Goal: Task Accomplishment & Management: Manage account settings

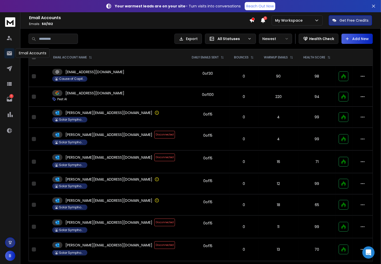
click at [10, 54] on icon at bounding box center [9, 53] width 5 height 4
click at [36, 65] on div "Campaigns" at bounding box center [29, 68] width 27 height 10
click at [7, 71] on link at bounding box center [9, 68] width 10 height 10
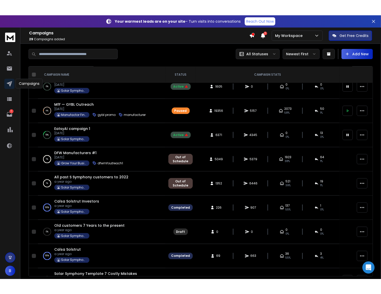
scroll to position [348, 0]
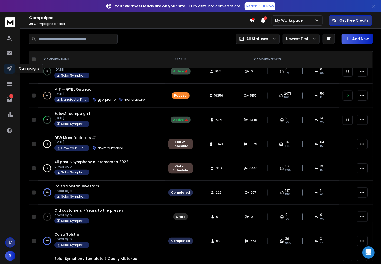
click at [74, 135] on span "DFW Manufacturers #1" at bounding box center [75, 137] width 42 height 5
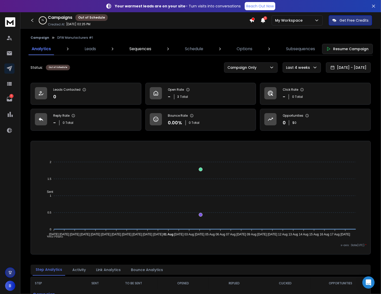
click at [138, 50] on p "Sequences" at bounding box center [141, 49] width 22 height 6
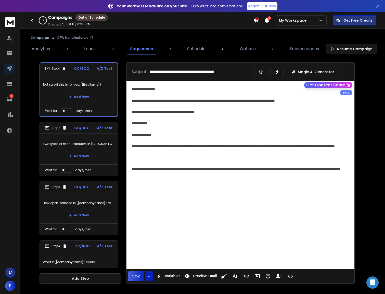
click at [69, 142] on p "Two types of manufacturers in [GEOGRAPHIC_DATA]" at bounding box center [79, 144] width 72 height 14
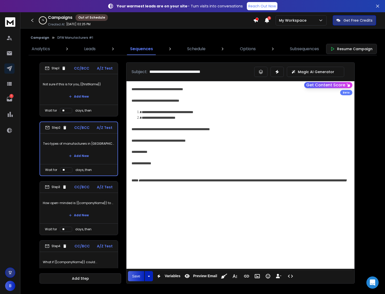
click at [90, 207] on p "How open-minded is {{companyName}} to new ideas?" at bounding box center [79, 203] width 72 height 14
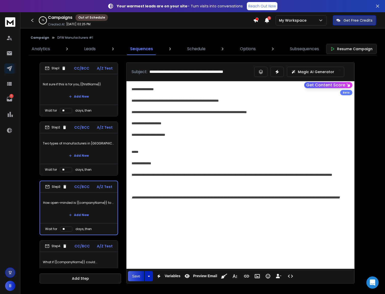
click at [69, 143] on p "Two types of manufacturers in [GEOGRAPHIC_DATA]" at bounding box center [79, 143] width 72 height 14
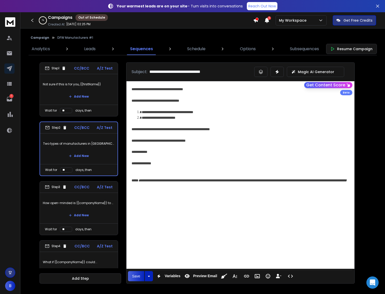
click at [56, 83] on p "Not sure if this is for you, {{firstName}}" at bounding box center [79, 84] width 72 height 14
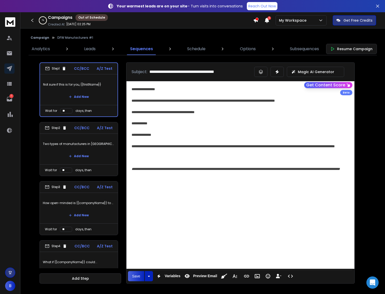
click at [99, 142] on p "Two types of manufacturers in [GEOGRAPHIC_DATA]" at bounding box center [79, 144] width 72 height 14
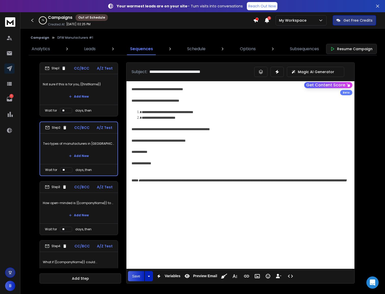
click at [106, 209] on p "How open-minded is {{companyName}} to new ideas?" at bounding box center [79, 203] width 72 height 14
type input "**********"
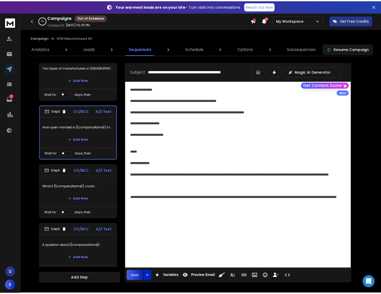
scroll to position [77, 0]
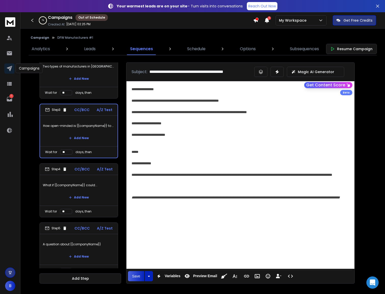
click at [10, 66] on icon at bounding box center [9, 69] width 6 height 6
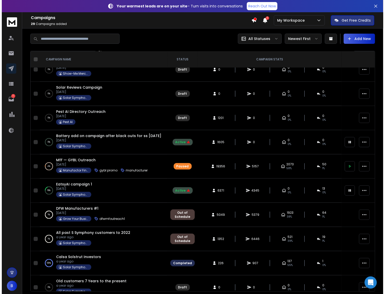
scroll to position [348, 0]
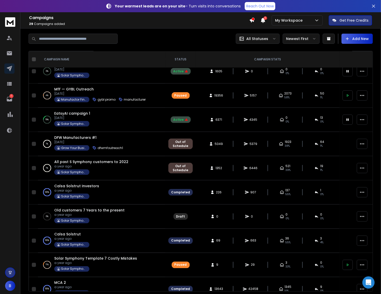
click at [110, 89] on h1 "MfF — GYBL Outreach" at bounding box center [100, 89] width 92 height 5
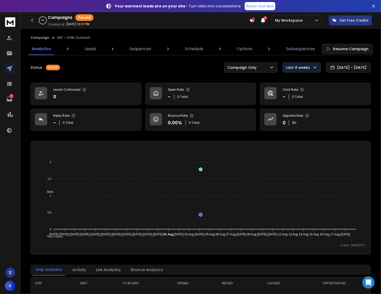
click at [291, 70] on button "Last 4 weeks" at bounding box center [302, 67] width 38 height 10
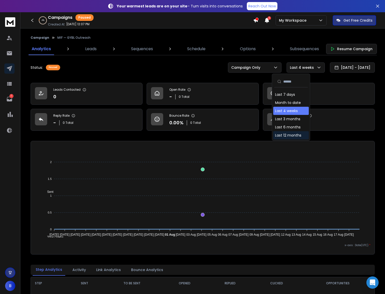
click at [287, 135] on div "Last 12 months" at bounding box center [288, 135] width 26 height 5
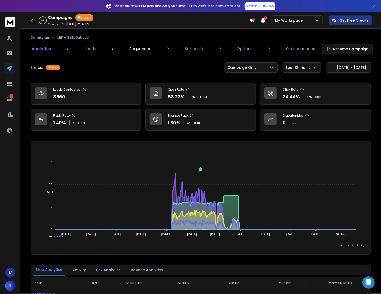
click at [142, 53] on link "Sequences" at bounding box center [140, 49] width 28 height 12
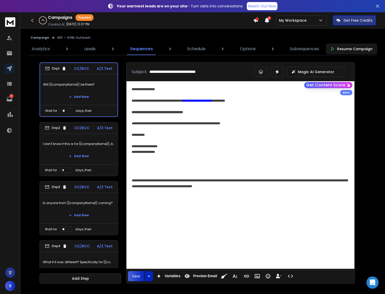
click at [53, 155] on div "Add New" at bounding box center [79, 156] width 72 height 10
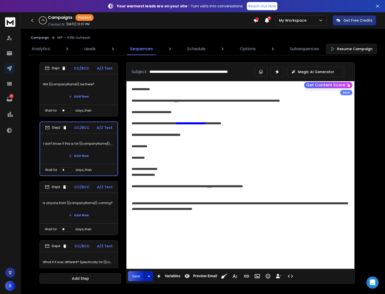
click at [87, 201] on p "Is anyone from {{companyName}} coming?" at bounding box center [79, 203] width 72 height 14
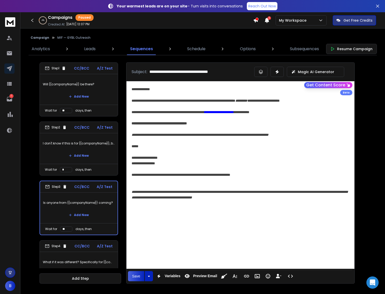
scroll to position [77, 0]
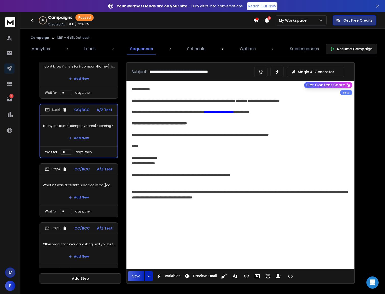
click at [63, 180] on p "What if it was different? Specifically for {{companyName}}..." at bounding box center [79, 185] width 72 height 14
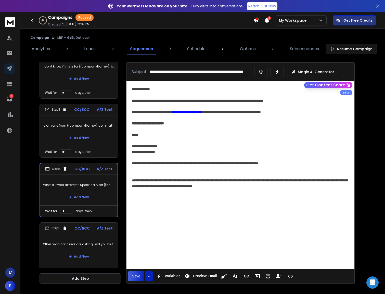
click at [48, 247] on p "Other manufacturers are asking...will you be there?" at bounding box center [79, 244] width 72 height 14
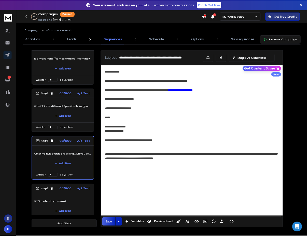
scroll to position [191, 0]
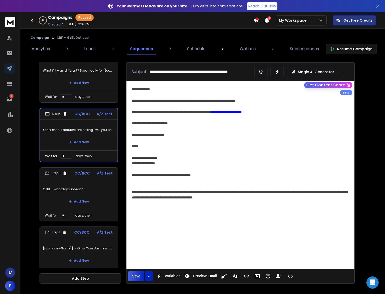
click at [82, 193] on p "GYBL - whatdoyoumean?" at bounding box center [79, 189] width 72 height 14
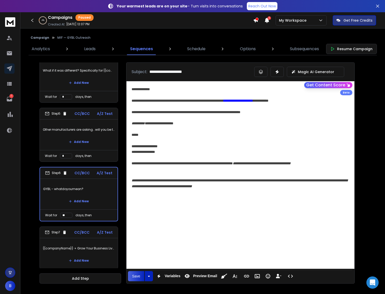
click at [96, 242] on p "{{companyName}} + Grow Your Business Live in [GEOGRAPHIC_DATA]" at bounding box center [79, 248] width 72 height 14
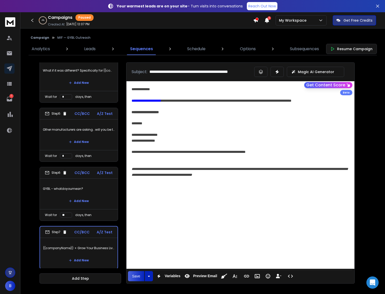
click at [175, 151] on div "**********" at bounding box center [241, 152] width 218 height 6
click at [102, 198] on div "Add New" at bounding box center [79, 201] width 72 height 10
type input "**********"
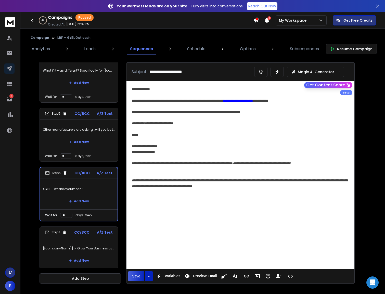
click at [105, 195] on p "GYBL - whatdoyoumean?" at bounding box center [78, 189] width 71 height 14
click at [224, 164] on div "**********" at bounding box center [241, 164] width 218 height 6
click at [207, 223] on div "**********" at bounding box center [240, 175] width 228 height 188
